Goal: Task Accomplishment & Management: Complete application form

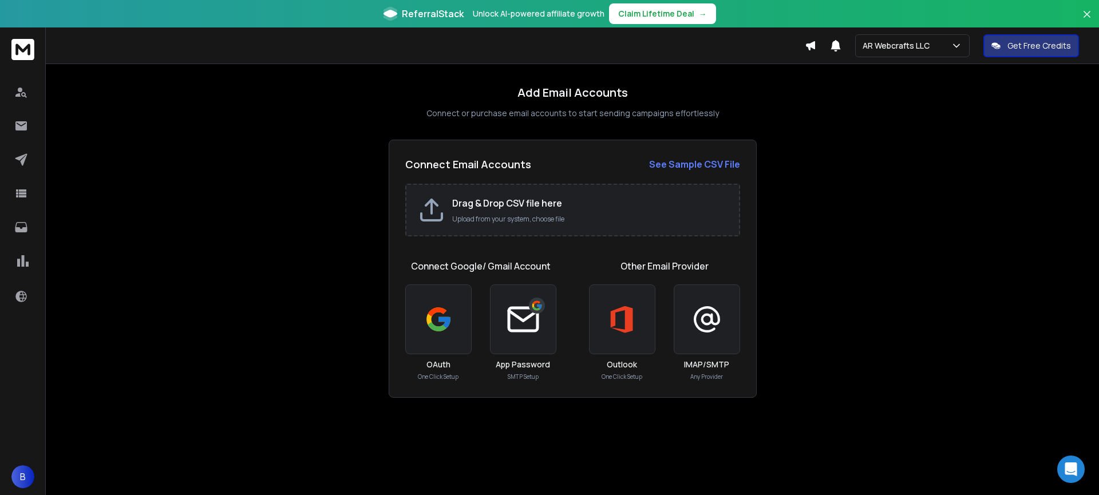
click at [638, 318] on div at bounding box center [622, 319] width 66 height 70
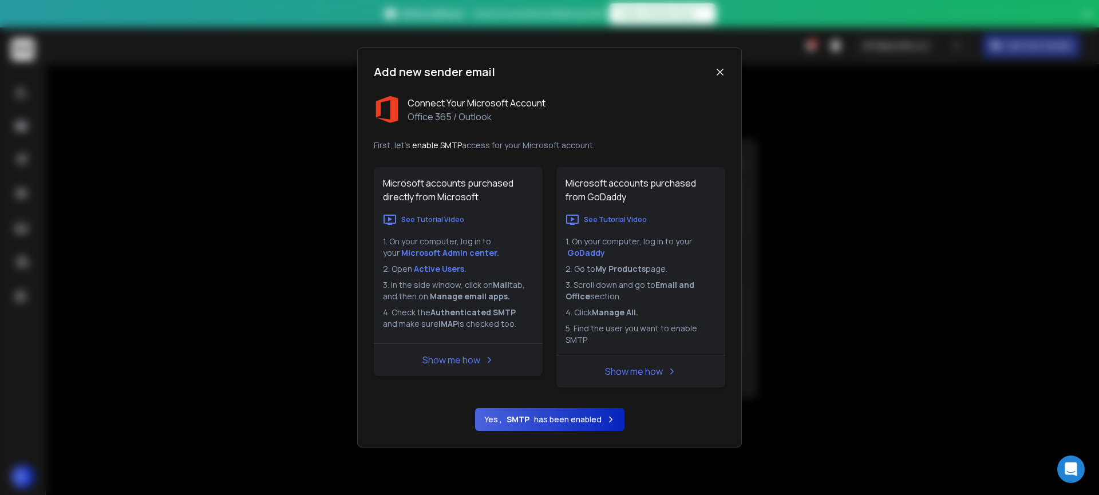
click at [575, 412] on button "Yes , SMTP has been enabled" at bounding box center [549, 419] width 149 height 23
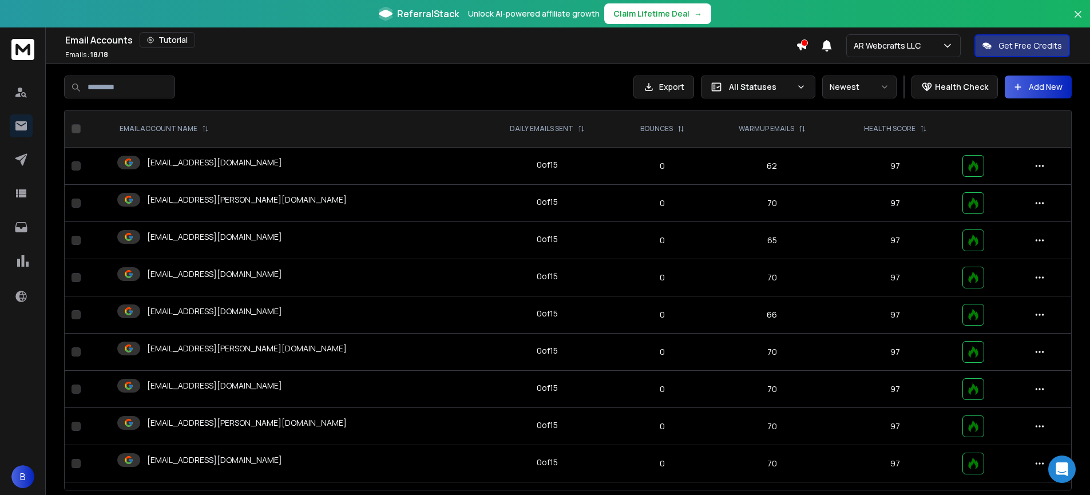
click at [1032, 88] on button "Add New" at bounding box center [1038, 87] width 67 height 23
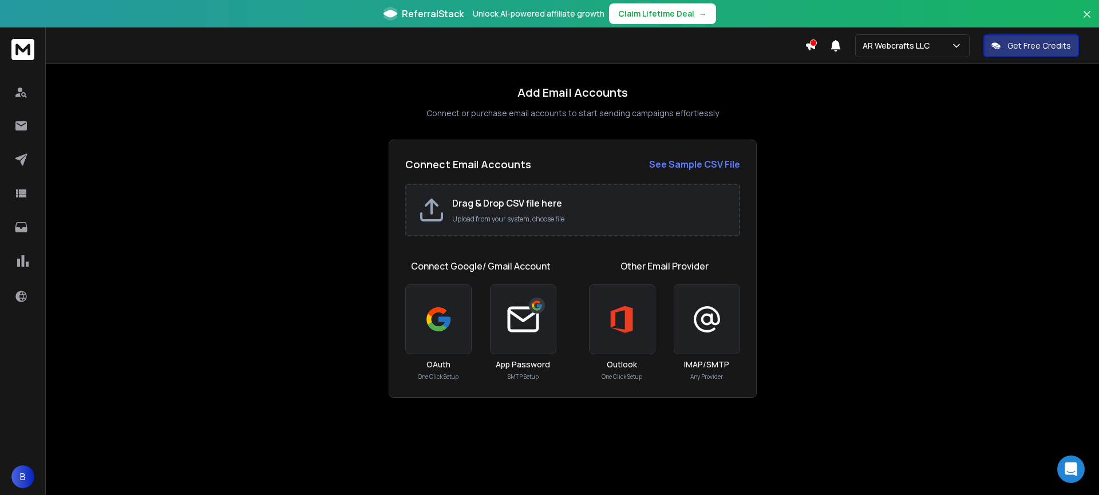
click at [626, 324] on icon at bounding box center [621, 319] width 22 height 27
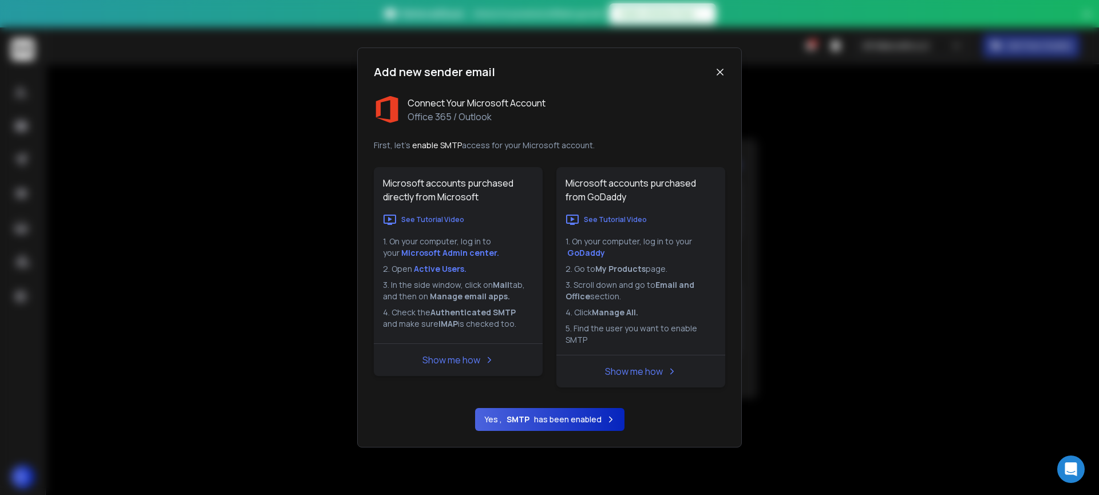
click at [560, 413] on button "Yes , SMTP has been enabled" at bounding box center [549, 419] width 149 height 23
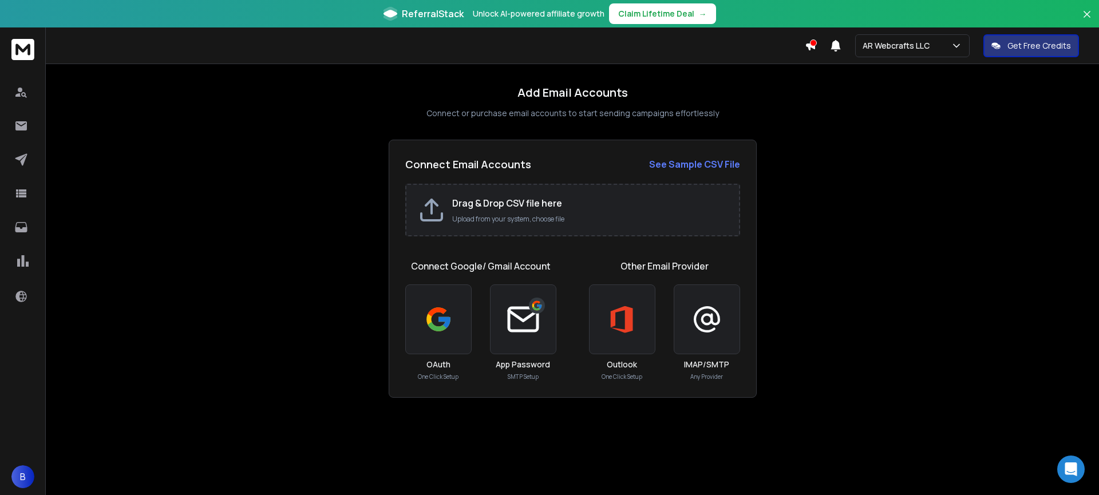
click at [624, 318] on icon at bounding box center [621, 319] width 27 height 27
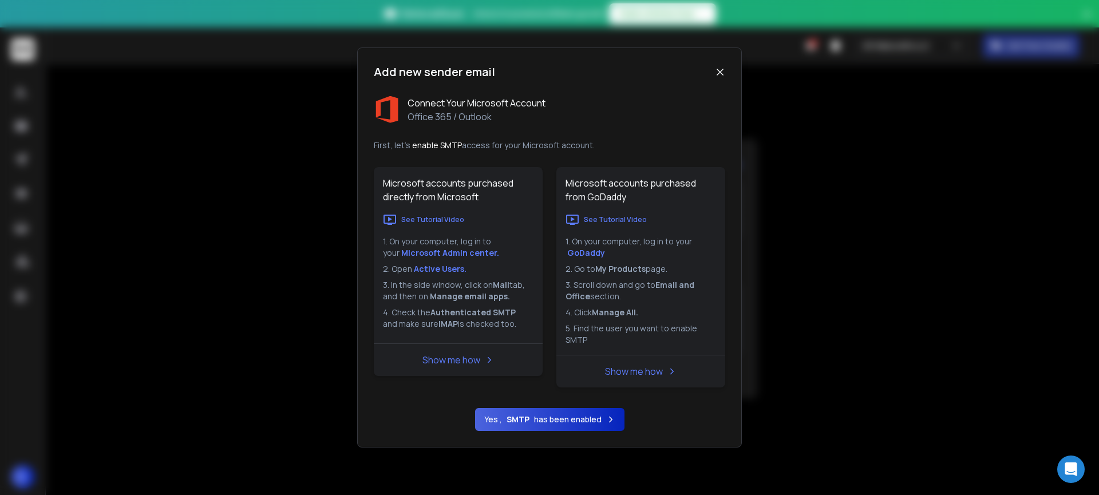
click at [564, 418] on button "Yes , SMTP has been enabled" at bounding box center [549, 419] width 149 height 23
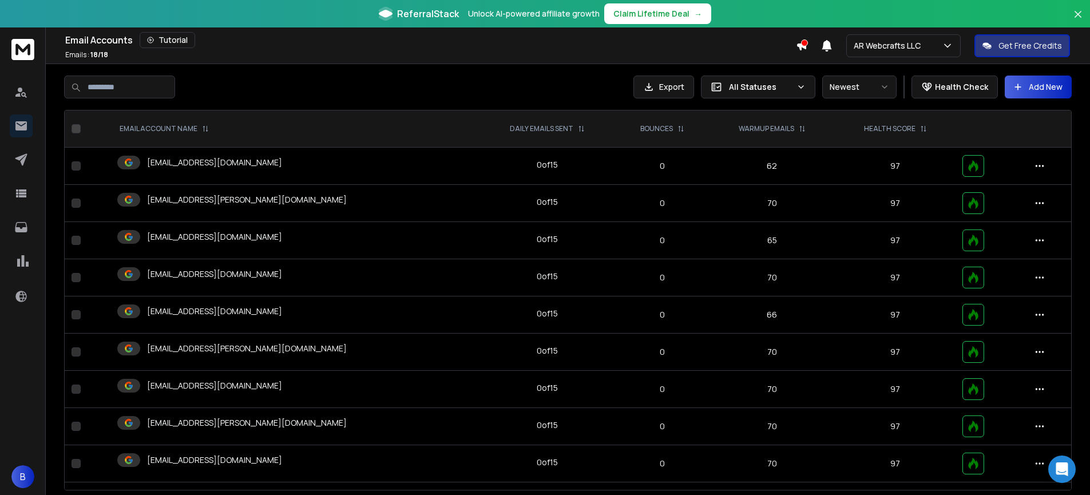
click at [1032, 87] on button "Add New" at bounding box center [1038, 87] width 67 height 23
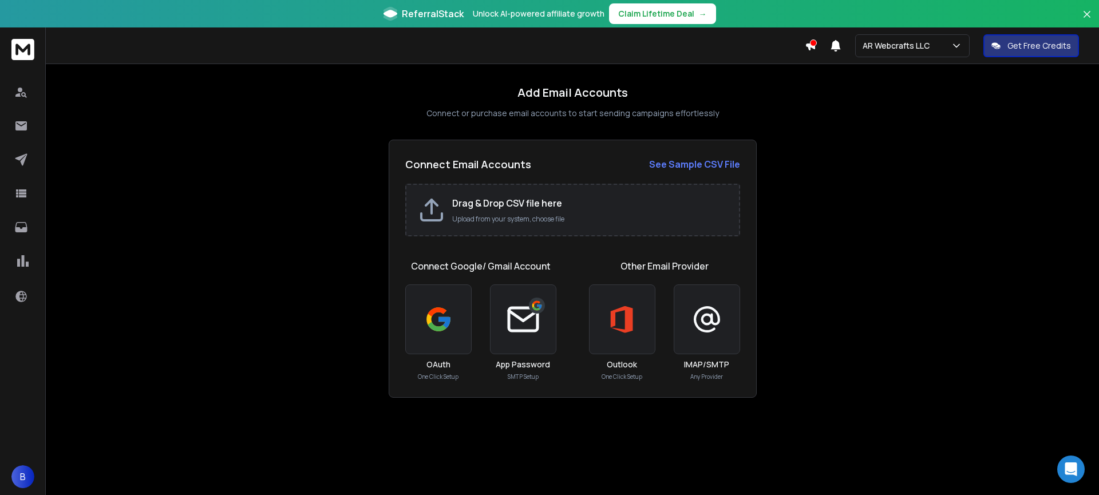
click at [612, 331] on icon at bounding box center [621, 319] width 27 height 27
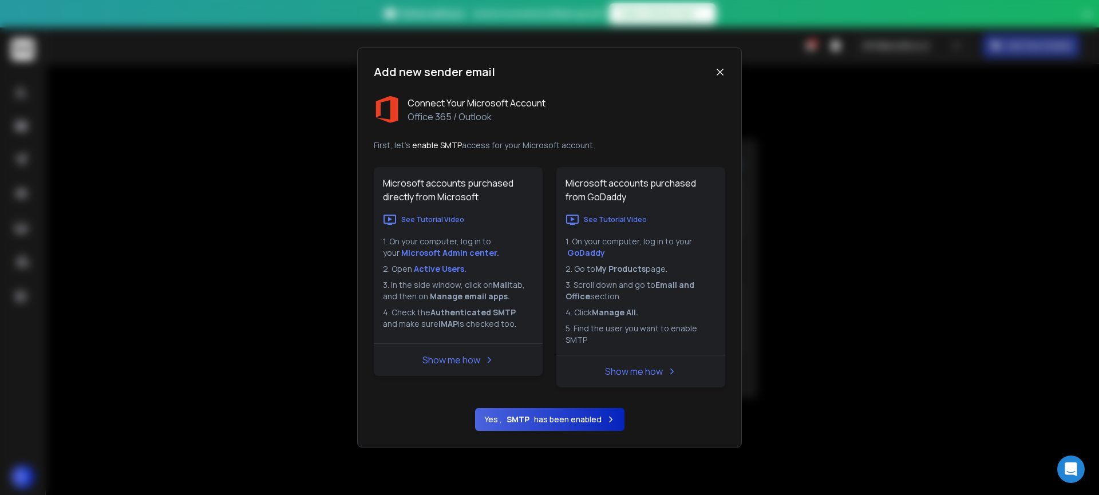
click at [579, 417] on button "Yes , SMTP has been enabled" at bounding box center [549, 419] width 149 height 23
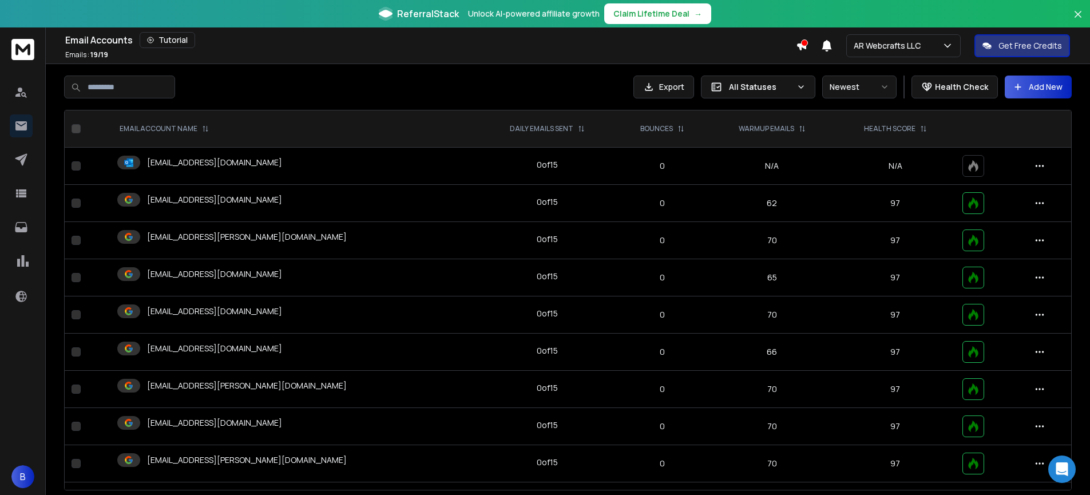
click at [1042, 88] on button "Add New" at bounding box center [1038, 87] width 67 height 23
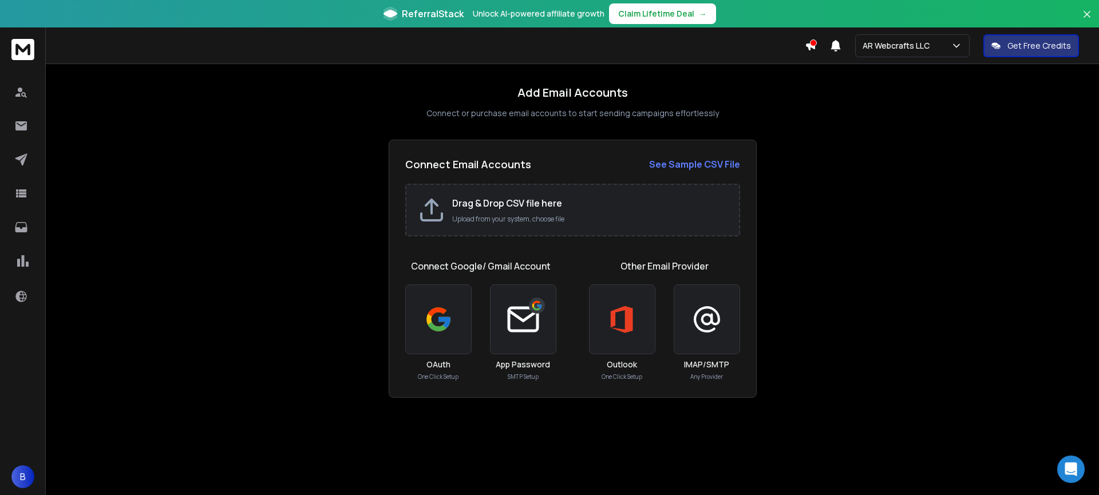
click at [616, 330] on icon at bounding box center [621, 319] width 27 height 27
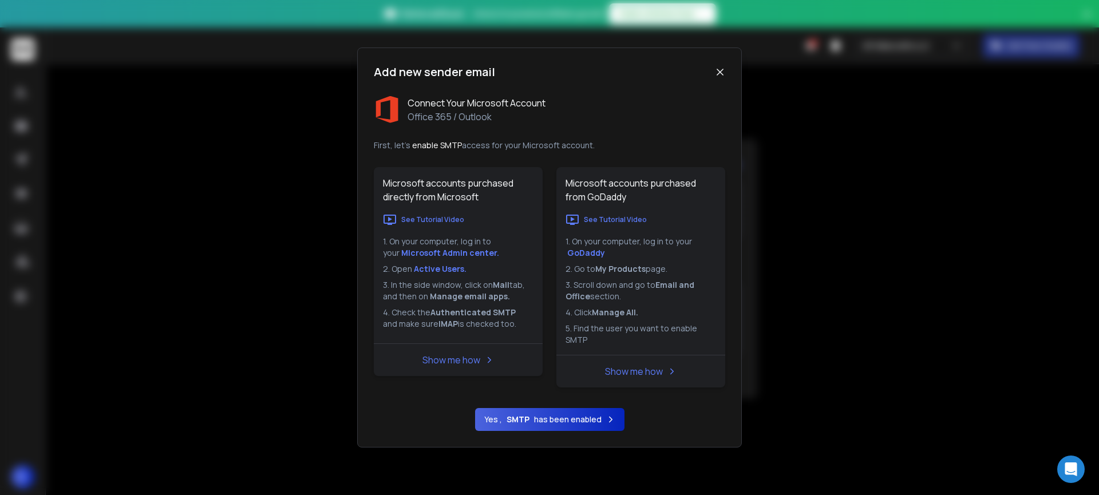
click at [563, 418] on button "Yes , SMTP has been enabled" at bounding box center [549, 419] width 149 height 23
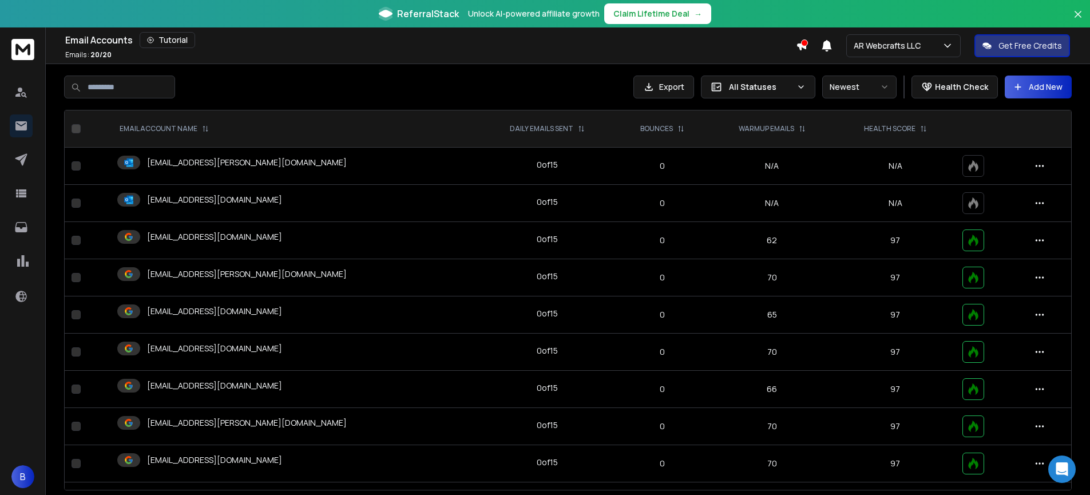
click at [1028, 90] on button "Add New" at bounding box center [1038, 87] width 67 height 23
click at [1034, 84] on button "Add New" at bounding box center [1038, 87] width 67 height 23
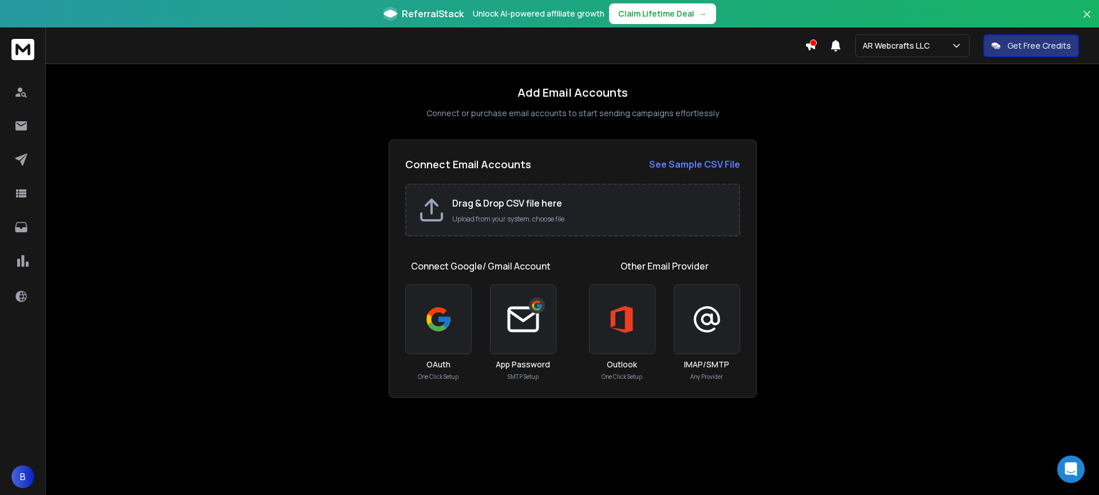
click at [608, 317] on div at bounding box center [622, 319] width 29 height 32
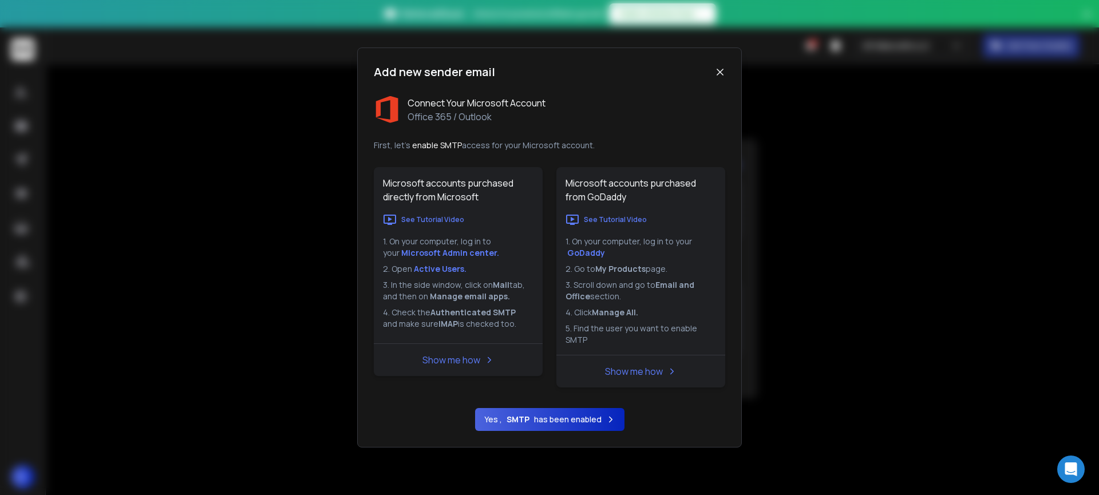
click at [547, 411] on button "Yes , SMTP has been enabled" at bounding box center [549, 419] width 149 height 23
